Goal: Task Accomplishment & Management: Use online tool/utility

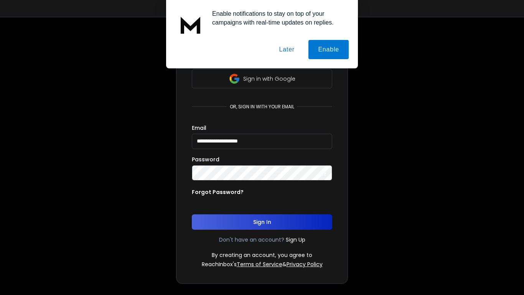
type input "**********"
click at [262, 221] on button "Sign In" at bounding box center [262, 221] width 140 height 15
